Goal: Task Accomplishment & Management: Manage account settings

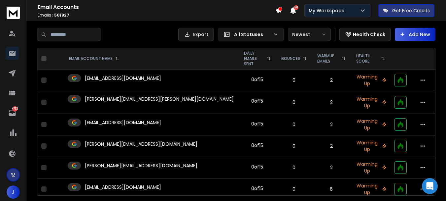
click at [354, 12] on div "My Workspace" at bounding box center [337, 10] width 57 height 7
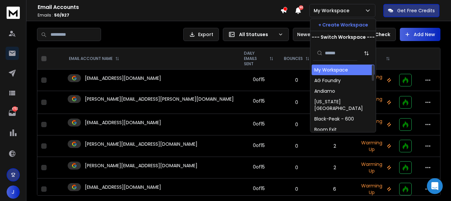
drag, startPoint x: 375, startPoint y: 73, endPoint x: 373, endPoint y: 82, distance: 8.7
click at [373, 82] on div "My Workspace AG Foundry Andiamo Arizona Long Drive Black-Peak - 600 Boom Exit B…" at bounding box center [343, 97] width 65 height 69
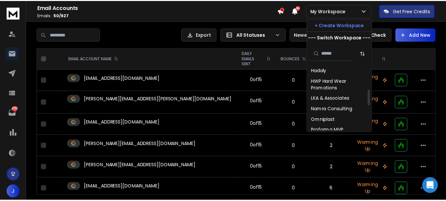
scroll to position [107, 0]
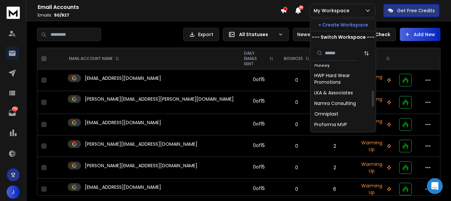
drag, startPoint x: 372, startPoint y: 75, endPoint x: 373, endPoint y: 101, distance: 25.8
click at [373, 101] on div at bounding box center [373, 99] width 2 height 16
click at [341, 101] on div "Namra Consulting" at bounding box center [343, 103] width 63 height 11
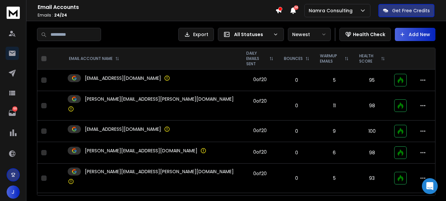
click at [152, 82] on td "[EMAIL_ADDRESS][DOMAIN_NAME]" at bounding box center [152, 79] width 177 height 21
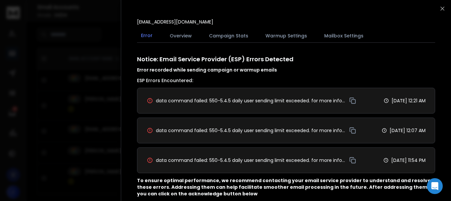
click at [340, 35] on button "Mailbox Settings" at bounding box center [343, 35] width 47 height 15
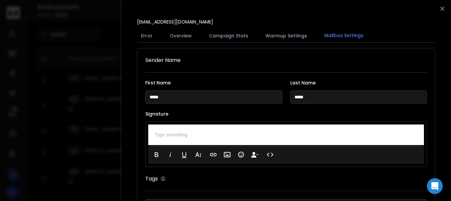
click at [292, 34] on button "Warmup Settings" at bounding box center [287, 35] width 50 height 15
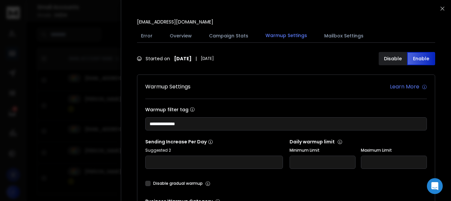
click at [335, 34] on button "Mailbox Settings" at bounding box center [343, 35] width 47 height 15
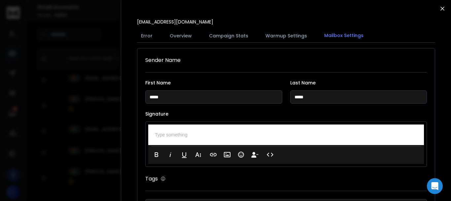
click at [442, 8] on icon "button" at bounding box center [442, 8] width 7 height 7
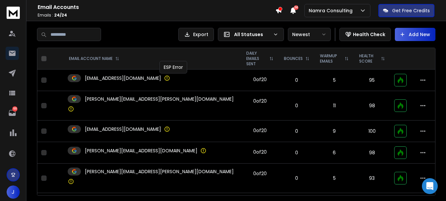
click at [170, 78] on icon at bounding box center [167, 78] width 7 height 7
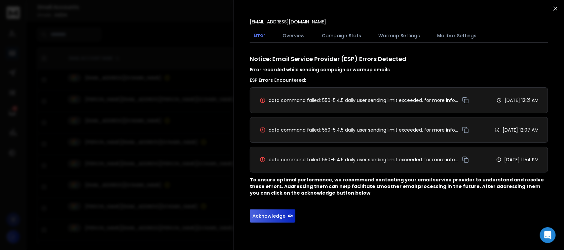
click at [451, 9] on icon "button" at bounding box center [555, 8] width 3 height 3
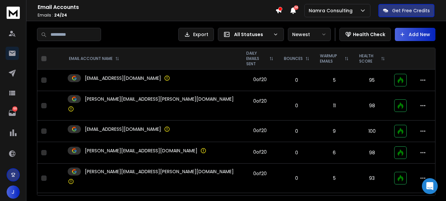
click at [152, 81] on p "[EMAIL_ADDRESS][DOMAIN_NAME]" at bounding box center [123, 78] width 76 height 7
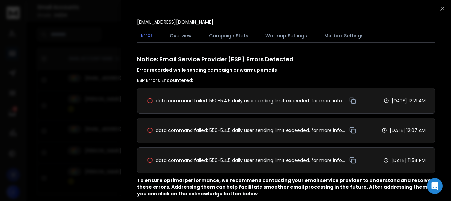
click at [339, 33] on button "Mailbox Settings" at bounding box center [343, 35] width 47 height 15
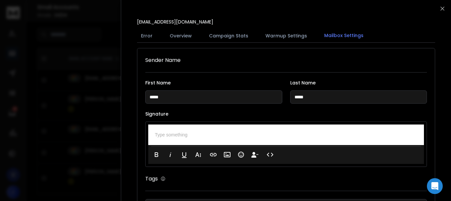
click at [89, 53] on div at bounding box center [225, 100] width 451 height 201
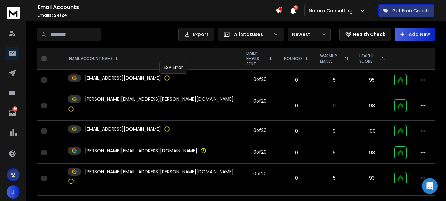
click at [170, 78] on icon at bounding box center [167, 78] width 7 height 7
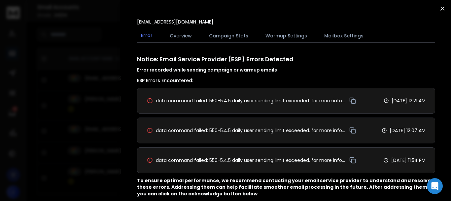
click at [439, 8] on icon "button" at bounding box center [442, 8] width 7 height 7
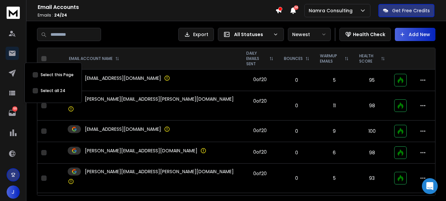
click at [43, 60] on button "Select this Page" at bounding box center [43, 58] width 5 height 5
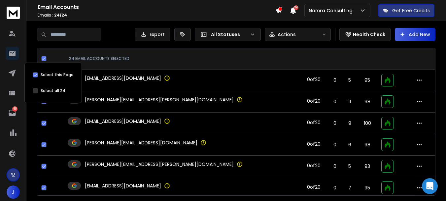
click at [35, 90] on button "Select this Page" at bounding box center [35, 90] width 5 height 5
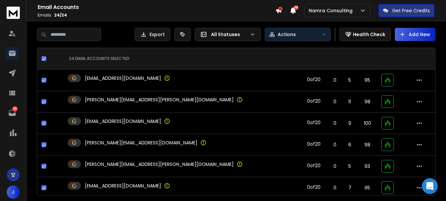
click at [294, 32] on p "Actions" at bounding box center [287, 34] width 18 height 7
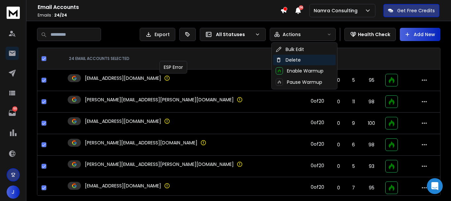
click at [170, 79] on icon at bounding box center [167, 78] width 7 height 7
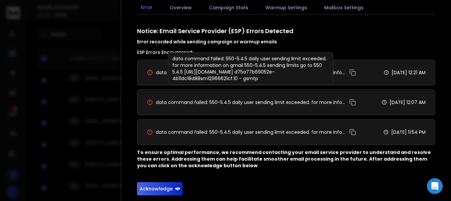
scroll to position [41, 0]
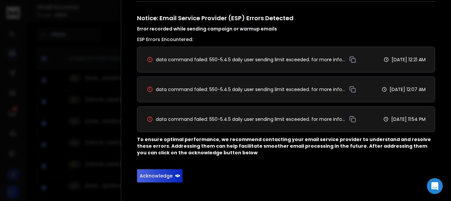
click at [149, 177] on button "Acknowledge" at bounding box center [160, 175] width 46 height 13
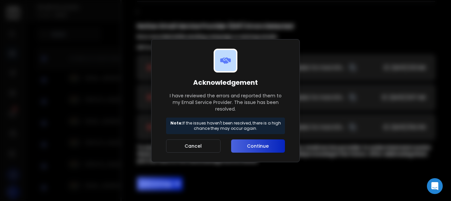
drag, startPoint x: 267, startPoint y: 141, endPoint x: 264, endPoint y: 142, distance: 3.4
click at [266, 142] on button "Continue" at bounding box center [258, 145] width 54 height 13
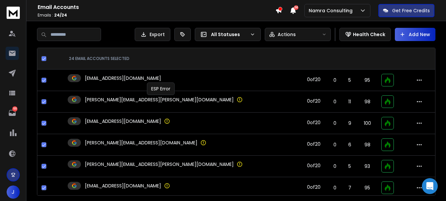
click at [238, 98] on icon at bounding box center [240, 99] width 5 height 5
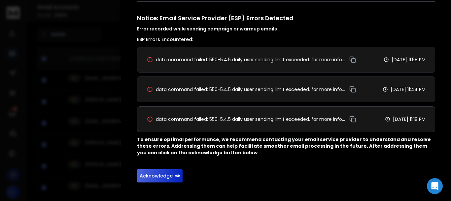
click at [162, 179] on button "Acknowledge" at bounding box center [160, 175] width 46 height 13
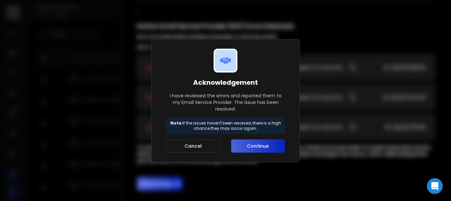
click at [267, 142] on button "Continue" at bounding box center [258, 145] width 54 height 13
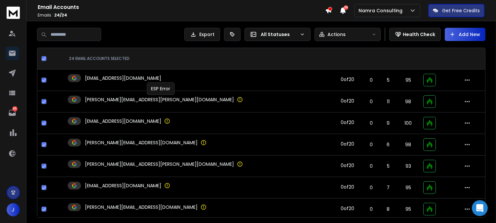
click at [237, 97] on icon at bounding box center [240, 99] width 7 height 7
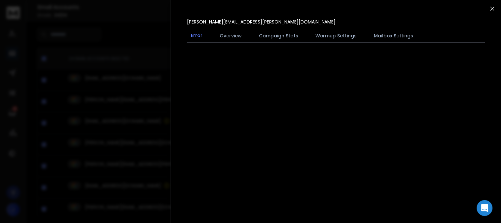
click at [451, 8] on icon "button" at bounding box center [492, 8] width 3 height 3
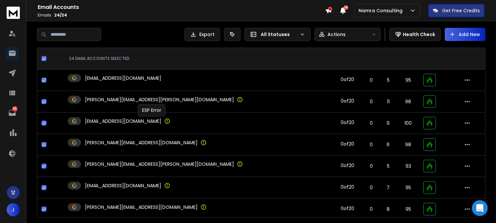
click at [146, 121] on div "[EMAIL_ADDRESS][DOMAIN_NAME]" at bounding box center [198, 121] width 260 height 8
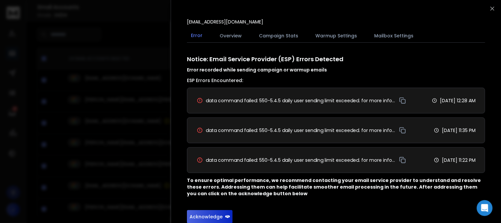
click at [213, 200] on button "Acknowledge" at bounding box center [210, 216] width 46 height 13
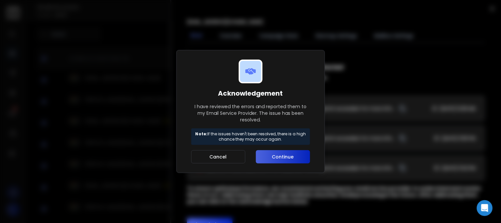
click at [271, 150] on button "Continue" at bounding box center [283, 156] width 54 height 13
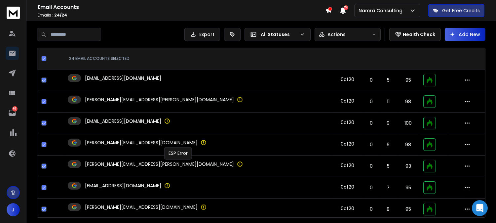
click at [237, 164] on icon at bounding box center [240, 164] width 7 height 7
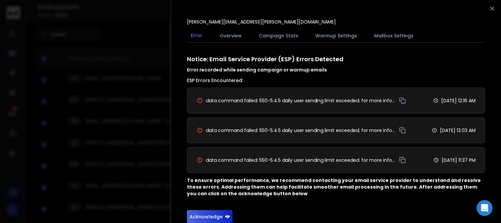
click at [215, 200] on button "Acknowledge" at bounding box center [210, 216] width 46 height 13
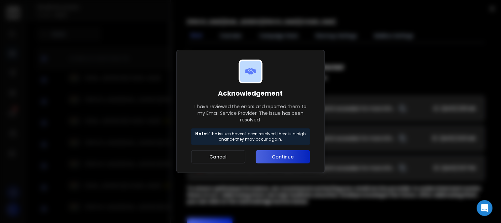
click at [279, 155] on button "Continue" at bounding box center [283, 156] width 54 height 13
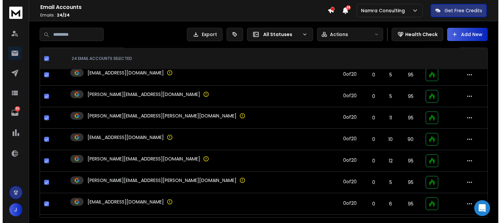
scroll to position [373, 0]
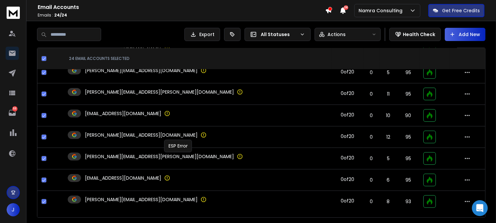
click at [237, 157] on icon at bounding box center [240, 156] width 7 height 7
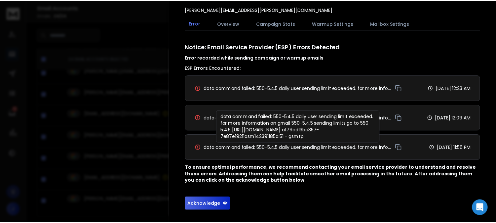
scroll to position [18, 0]
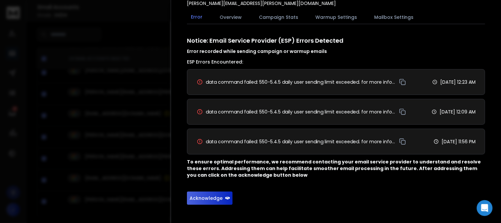
click at [206, 200] on button "Acknowledge" at bounding box center [210, 197] width 46 height 13
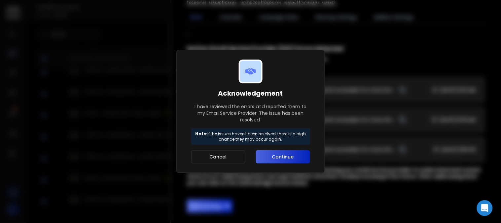
drag, startPoint x: 290, startPoint y: 156, endPoint x: 341, endPoint y: 156, distance: 50.9
click at [292, 156] on button "Continue" at bounding box center [283, 156] width 54 height 13
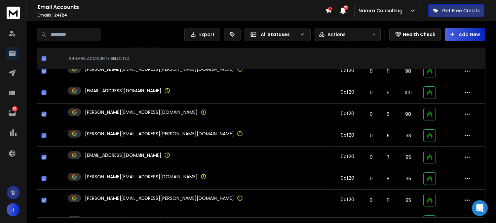
scroll to position [0, 0]
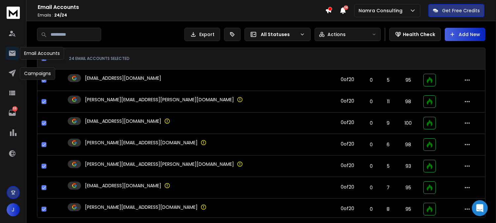
click at [12, 54] on icon at bounding box center [12, 53] width 7 height 5
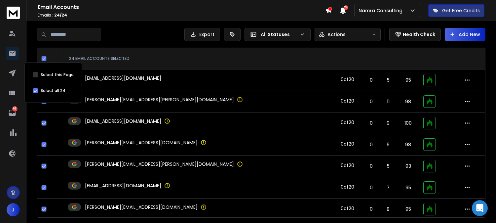
click at [44, 58] on button "Select this Page" at bounding box center [43, 58] width 5 height 5
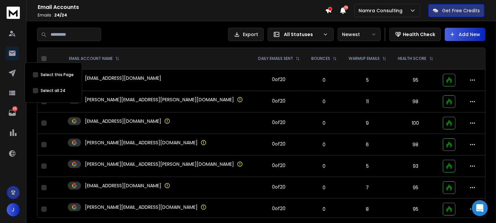
click at [44, 58] on button "Select this Page" at bounding box center [43, 58] width 5 height 5
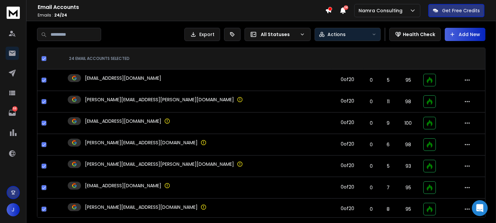
click at [365, 30] on button "Actions" at bounding box center [347, 34] width 66 height 13
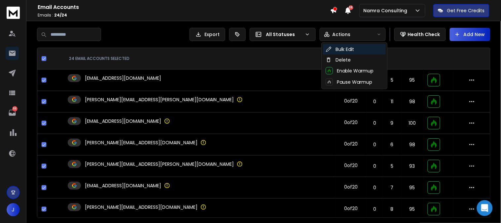
click at [354, 52] on div "Bulk Edit" at bounding box center [340, 49] width 28 height 7
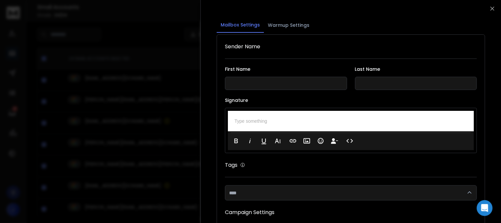
click at [284, 25] on button "Warmup Settings" at bounding box center [289, 25] width 50 height 15
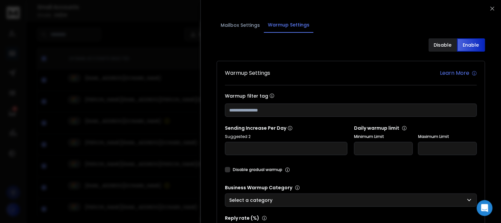
click at [238, 24] on button "Mailbox Settings" at bounding box center [240, 25] width 47 height 15
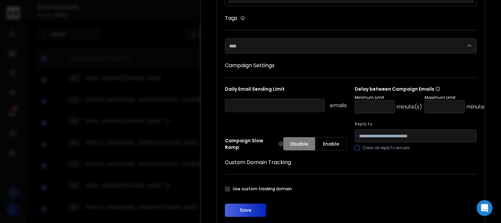
scroll to position [173, 0]
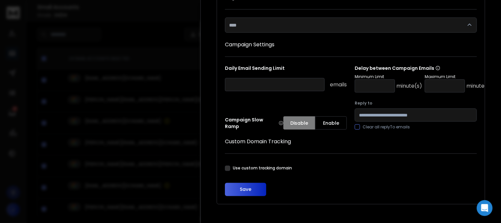
click at [129, 95] on div at bounding box center [250, 111] width 501 height 223
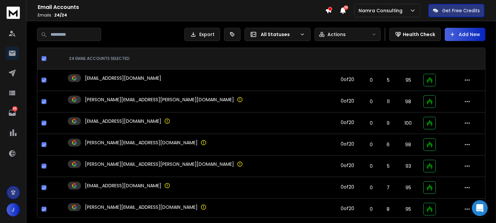
click at [132, 78] on p "[EMAIL_ADDRESS][DOMAIN_NAME]" at bounding box center [123, 78] width 76 height 7
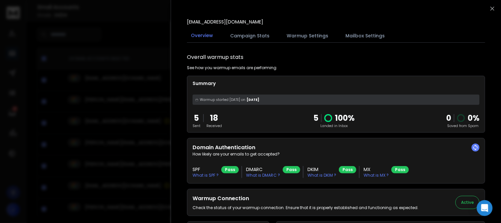
click at [312, 32] on button "Warmup Settings" at bounding box center [308, 35] width 50 height 15
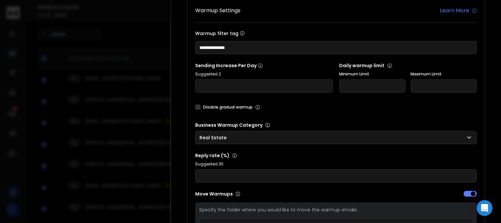
scroll to position [0, 0]
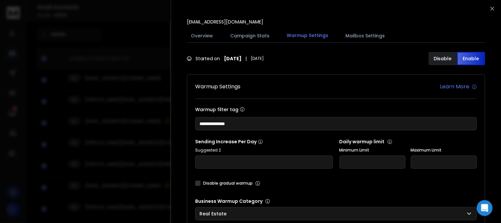
click at [370, 36] on button "Mailbox Settings" at bounding box center [365, 35] width 47 height 15
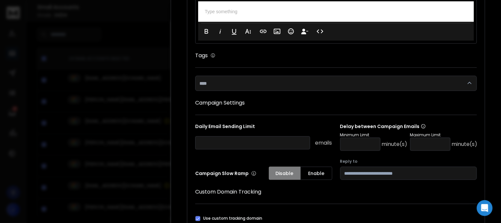
scroll to position [147, 0]
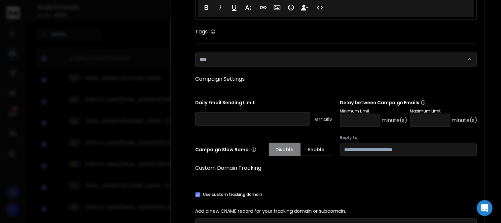
click at [90, 100] on div at bounding box center [250, 111] width 501 height 223
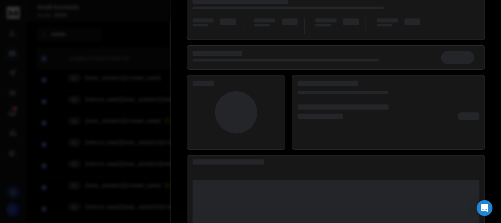
scroll to position [121, 0]
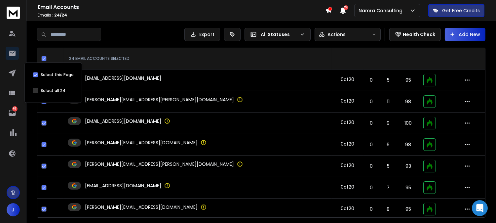
click at [43, 59] on button "Select this Page" at bounding box center [43, 58] width 5 height 5
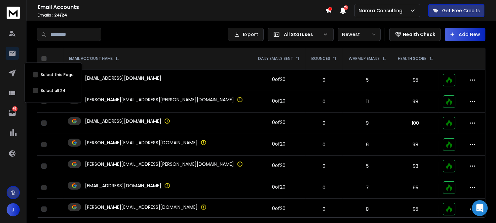
click at [43, 59] on button "Select this Page" at bounding box center [43, 58] width 5 height 5
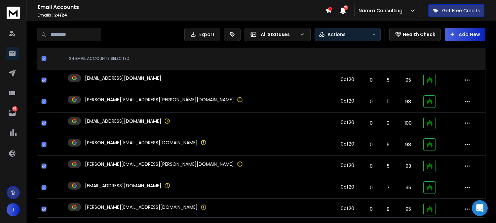
click at [362, 34] on div "Actions" at bounding box center [344, 34] width 50 height 7
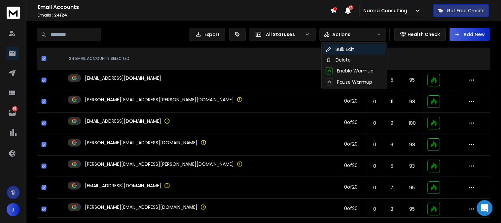
click at [350, 51] on div "Bulk Edit" at bounding box center [340, 49] width 28 height 7
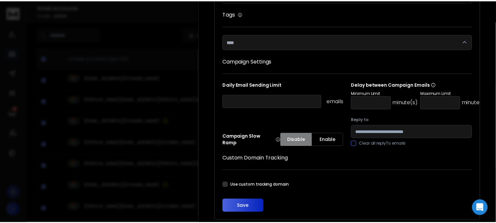
scroll to position [173, 0]
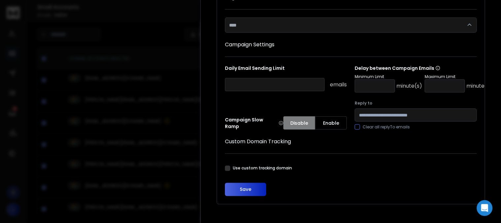
click at [251, 78] on input "number" at bounding box center [275, 84] width 100 height 13
type input "**"
click at [381, 81] on input "number" at bounding box center [375, 85] width 40 height 13
click at [446, 83] on input "number" at bounding box center [445, 85] width 40 height 13
type input "*"
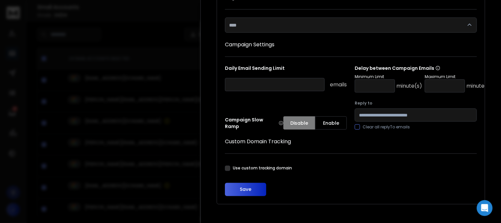
type input "**"
click at [246, 183] on button "Save" at bounding box center [245, 189] width 41 height 13
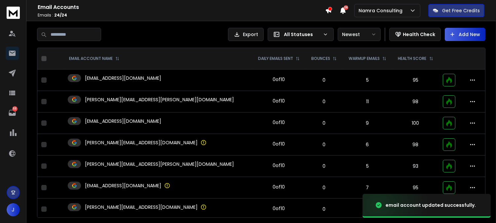
click at [316, 31] on p "All Statuses" at bounding box center [302, 34] width 36 height 7
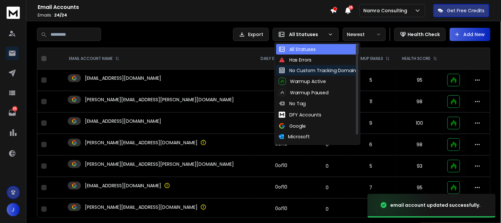
click at [302, 71] on div "No Custom Tracking Domain" at bounding box center [317, 70] width 77 height 7
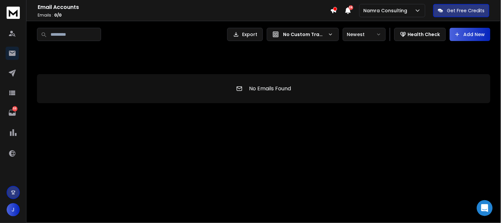
click at [300, 29] on div "No Custom Tracking Domain" at bounding box center [303, 34] width 72 height 13
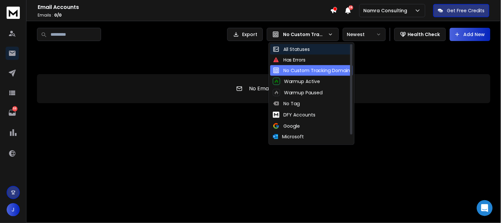
click at [294, 47] on div "All Statuses" at bounding box center [291, 49] width 37 height 7
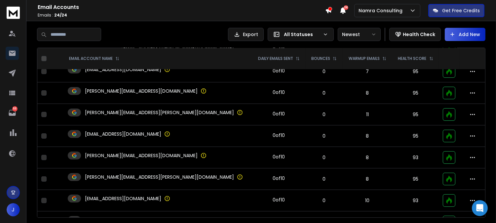
scroll to position [49, 0]
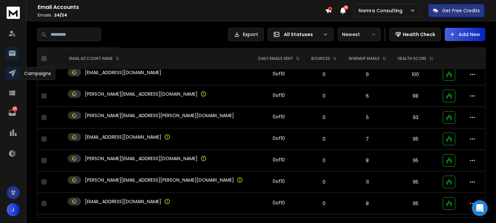
click at [12, 73] on icon at bounding box center [12, 73] width 8 height 8
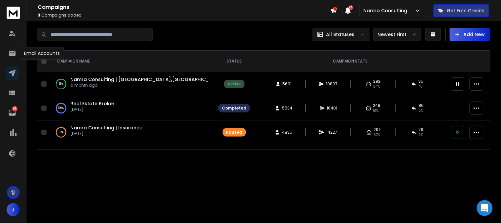
drag, startPoint x: 5, startPoint y: 51, endPoint x: 47, endPoint y: 64, distance: 44.0
click at [5, 52] on div "69 J" at bounding box center [13, 111] width 26 height 223
click at [14, 47] on link at bounding box center [12, 53] width 13 height 13
